Goal: Task Accomplishment & Management: Manage account settings

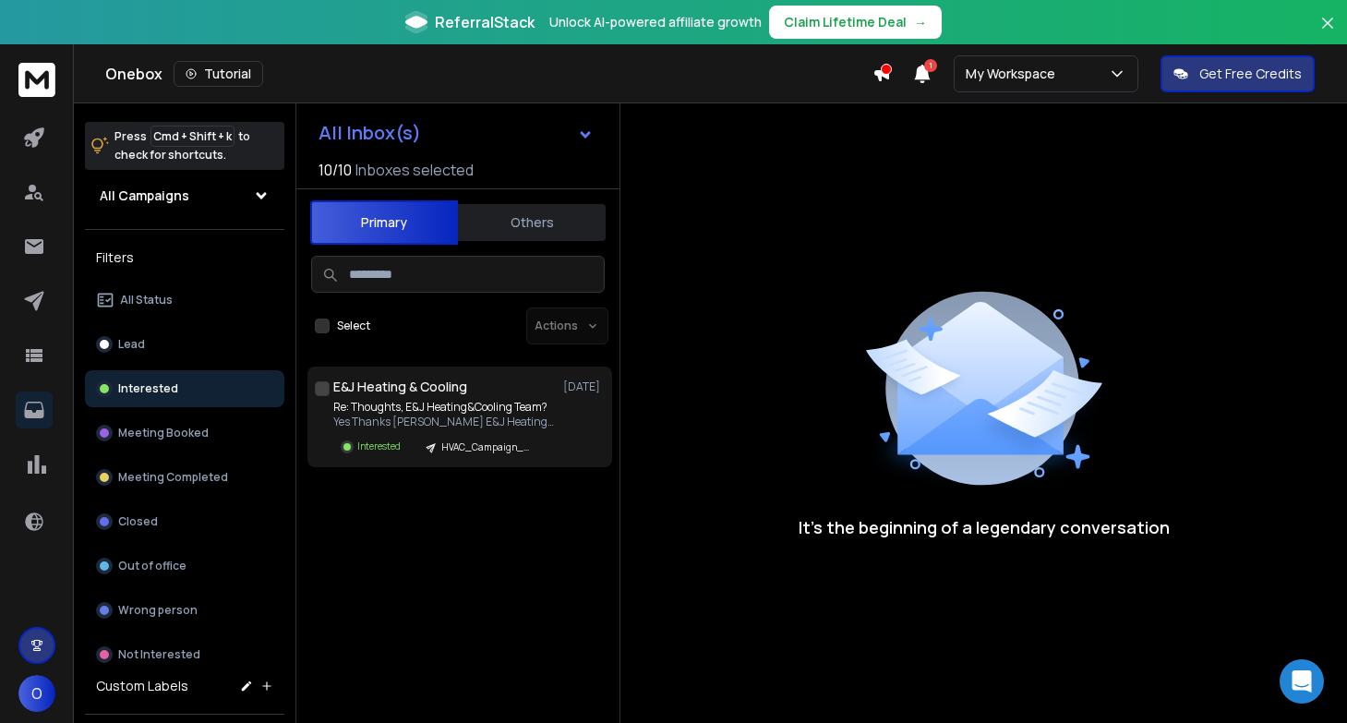
click at [467, 396] on h1 "E&J Heating & Cooling" at bounding box center [400, 387] width 134 height 18
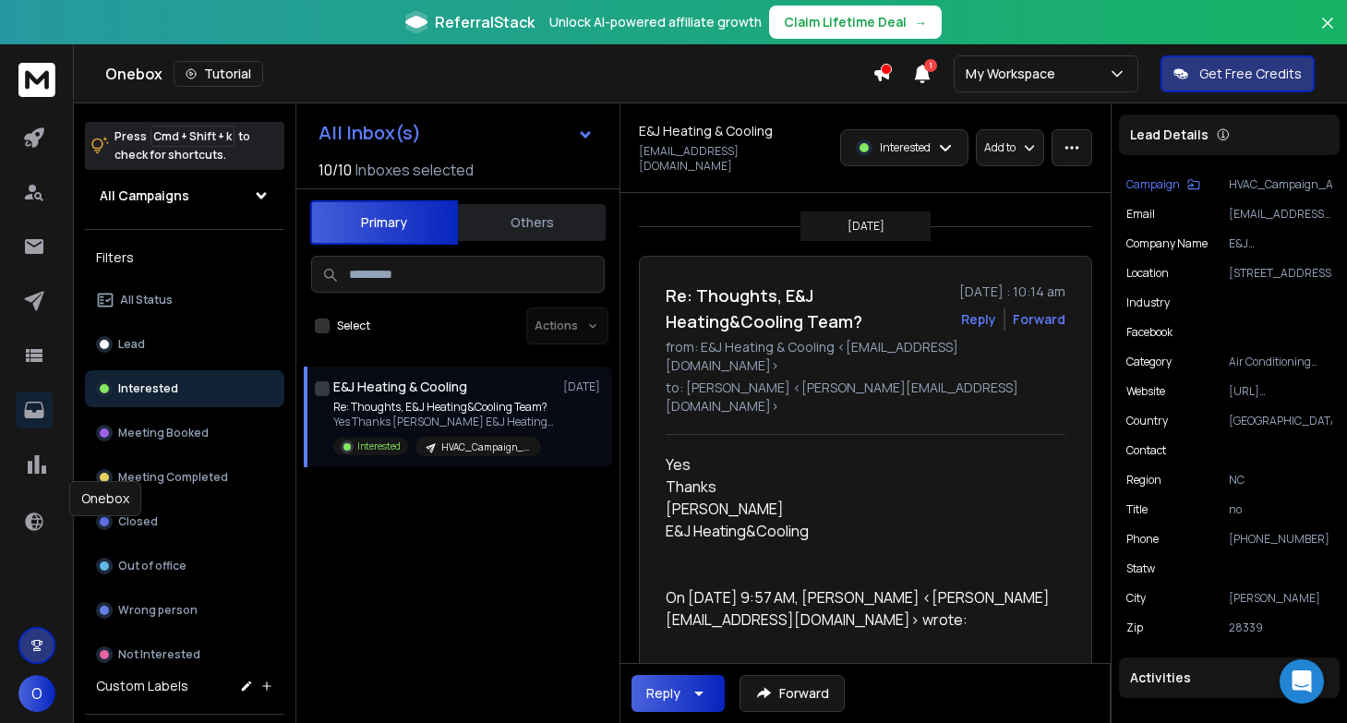
click at [44, 421] on icon at bounding box center [34, 410] width 22 height 22
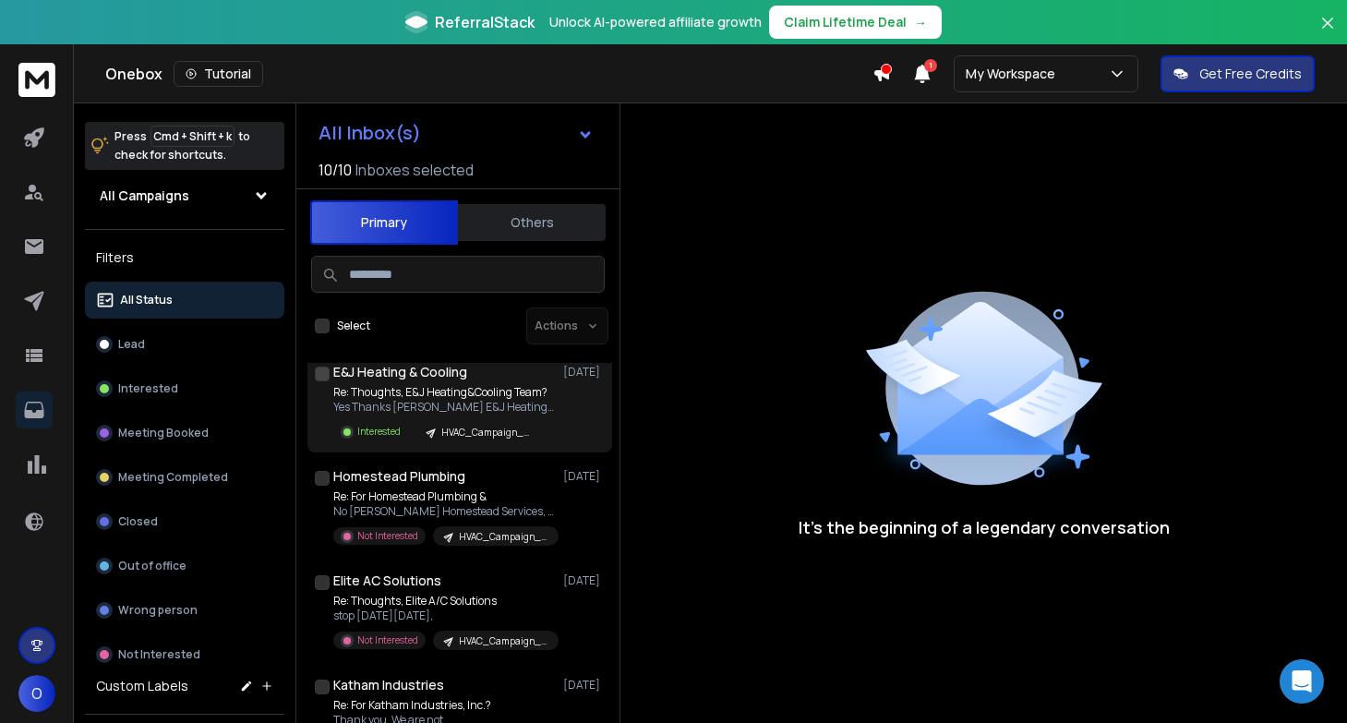
scroll to position [120, 0]
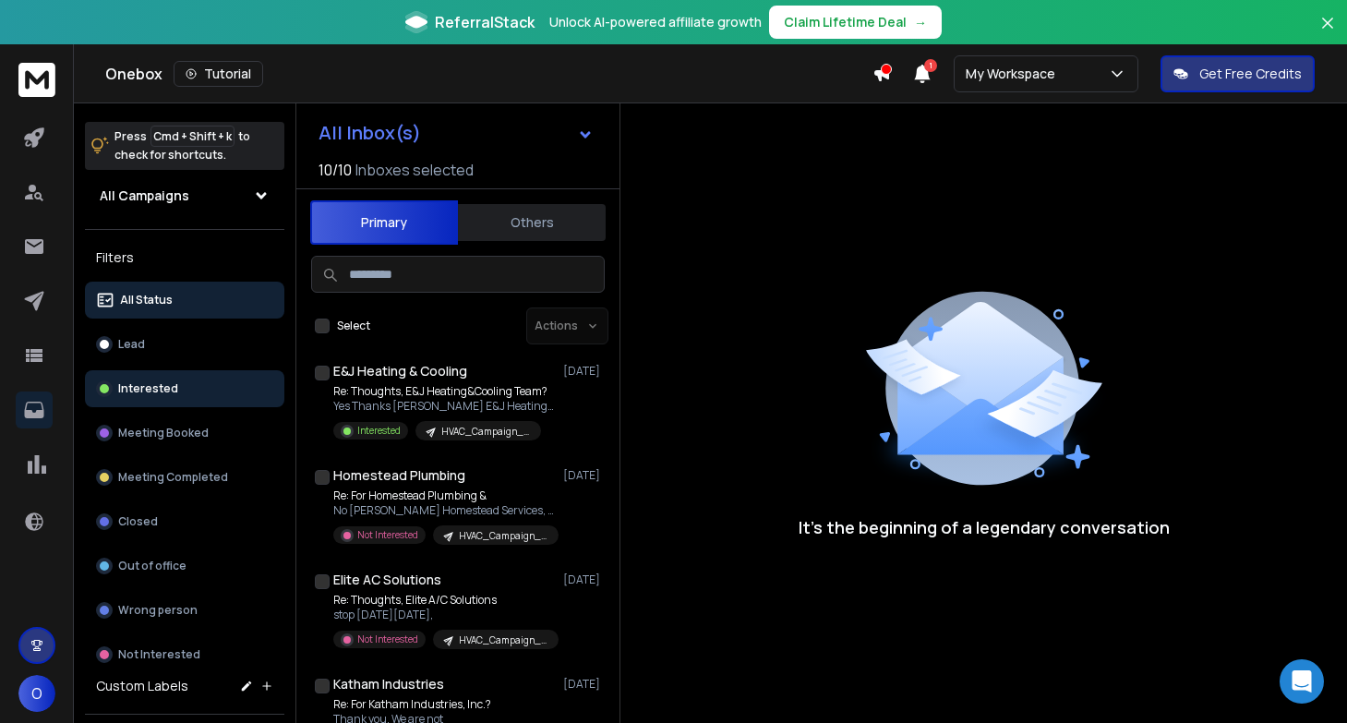
click at [216, 407] on button "Interested" at bounding box center [184, 388] width 199 height 37
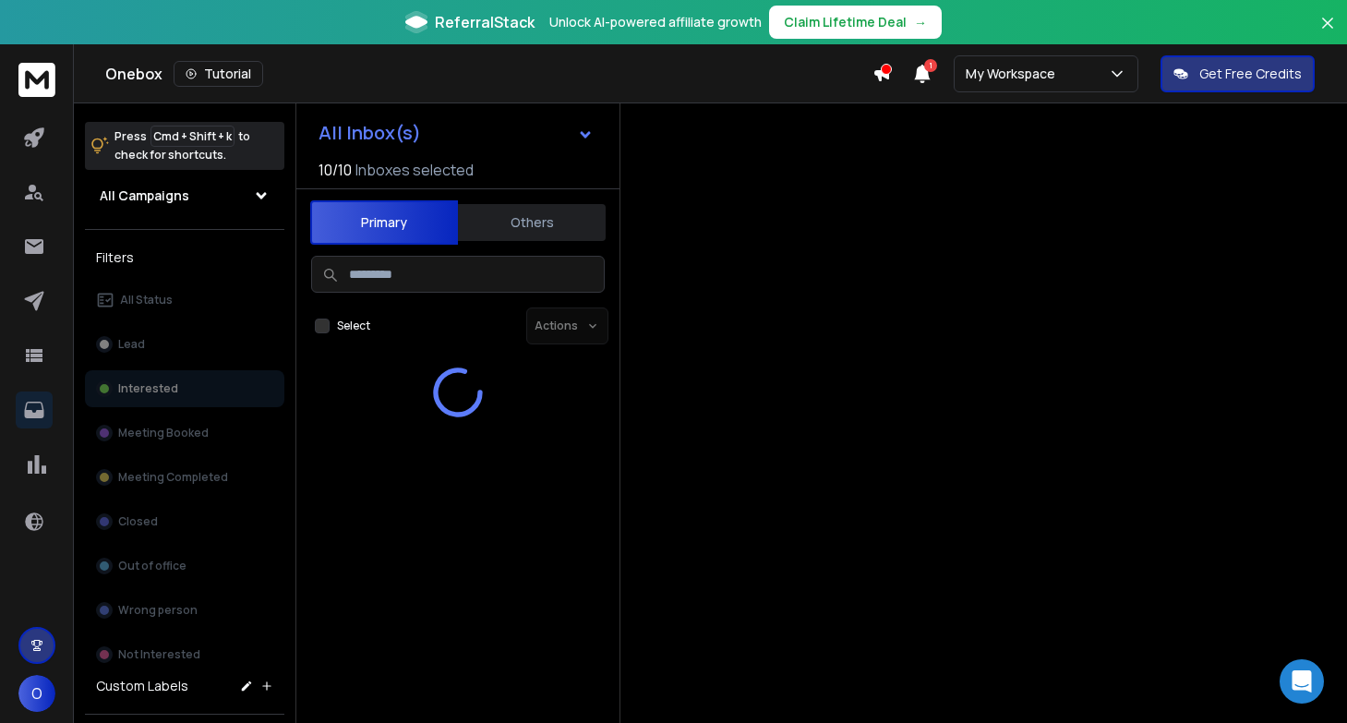
scroll to position [0, 0]
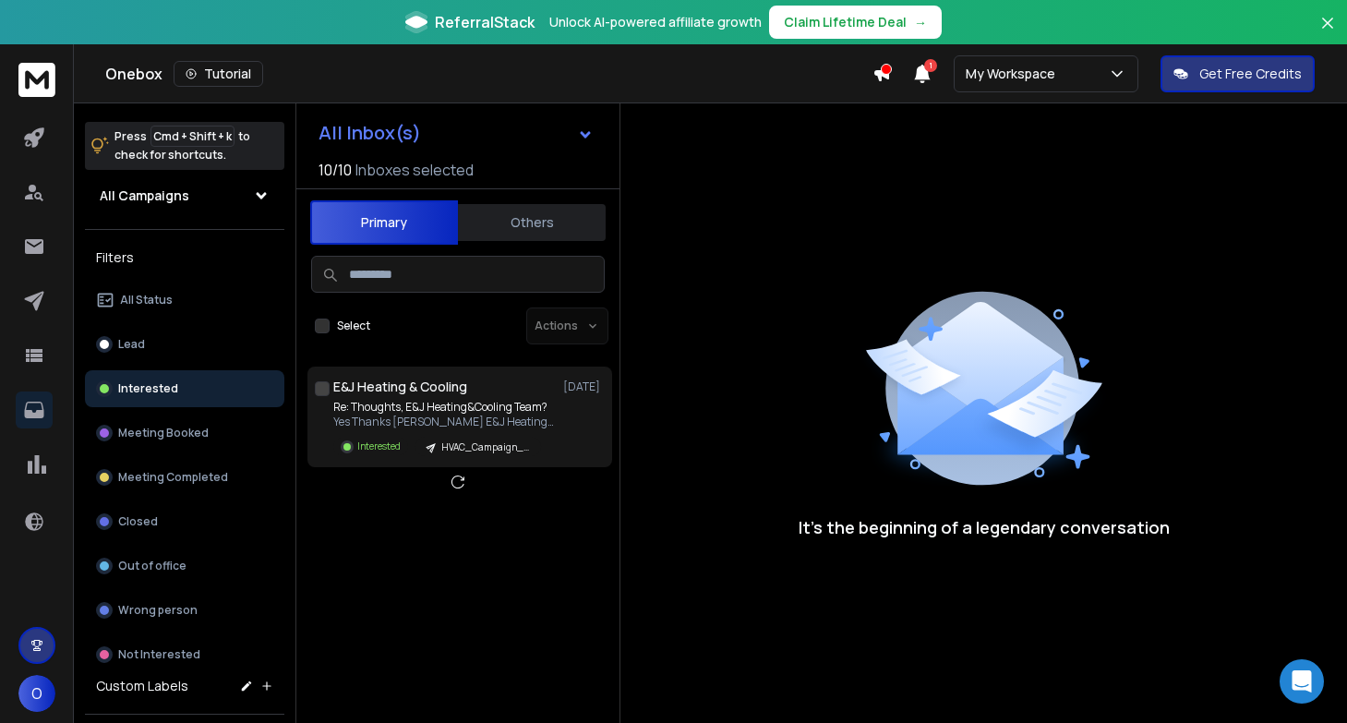
click at [489, 456] on div "E&J Heating & Cooling 13 Oct Re: Thoughts, E&J Heating&Cooling Team? Yes Thanks…" at bounding box center [469, 417] width 272 height 78
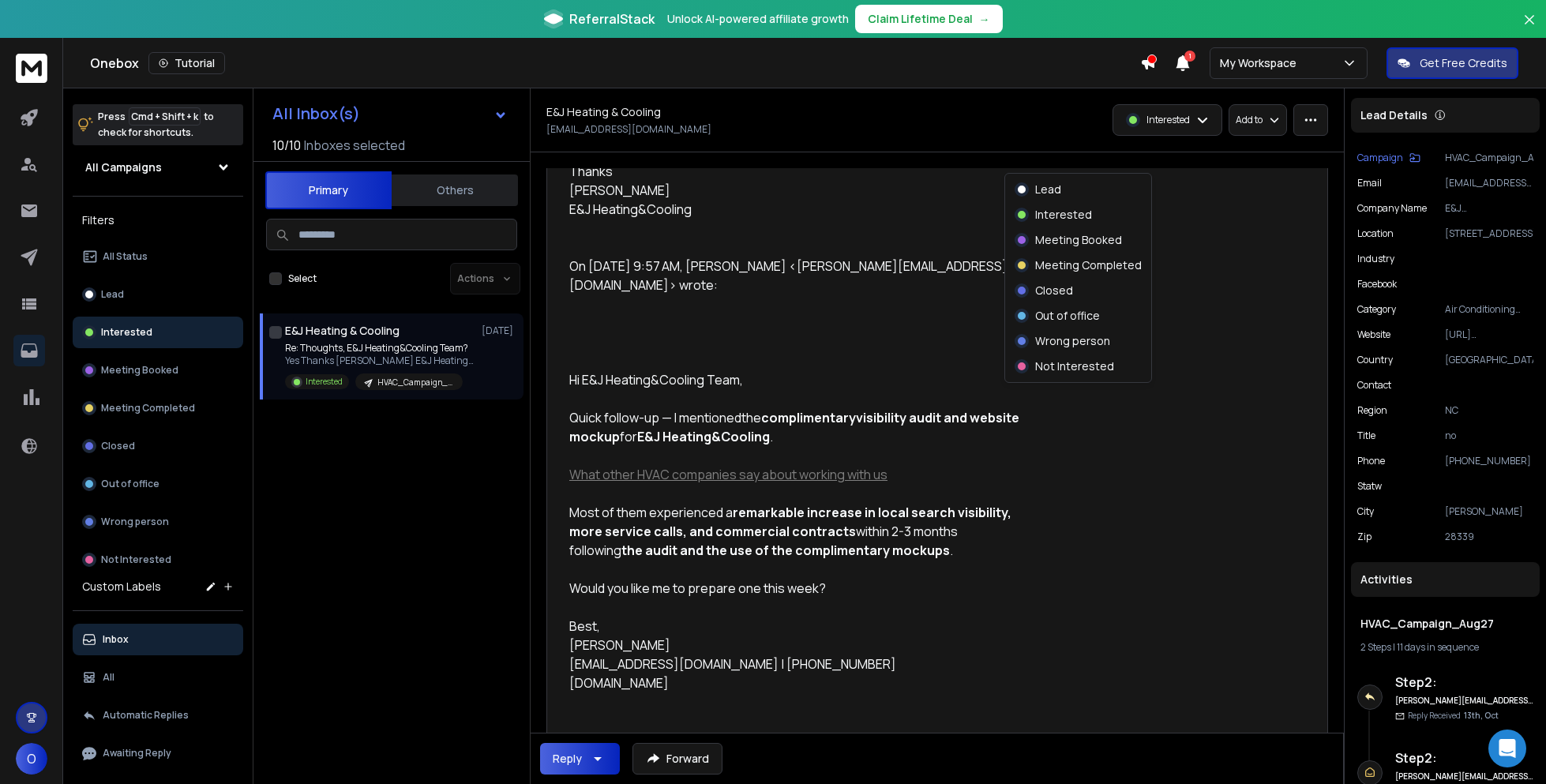
click at [1151, 127] on icon at bounding box center [1202, 120] width 13 height 13
click at [1151, 135] on div "Add to" at bounding box center [1258, 120] width 56 height 30
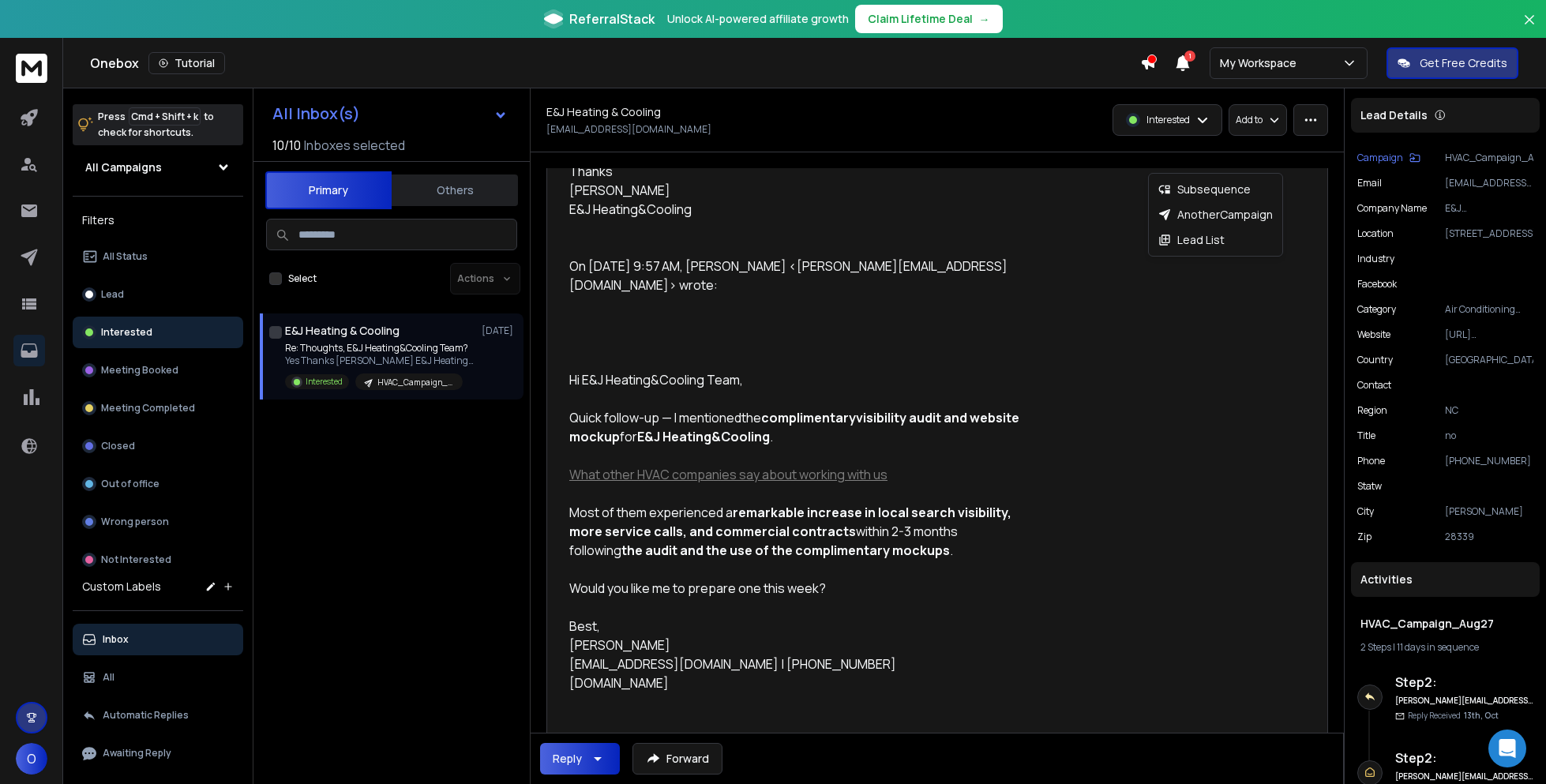
click at [1151, 127] on icon "button" at bounding box center [1311, 120] width 15 height 15
click at [923, 152] on div "E&J Heating & Cooling E&J Heating & Cooling eandjheatingcooling@gmail.com Inter…" at bounding box center [937, 120] width 813 height 64
click at [521, 294] on div "Actions" at bounding box center [485, 279] width 70 height 32
